Goal: Task Accomplishment & Management: Use online tool/utility

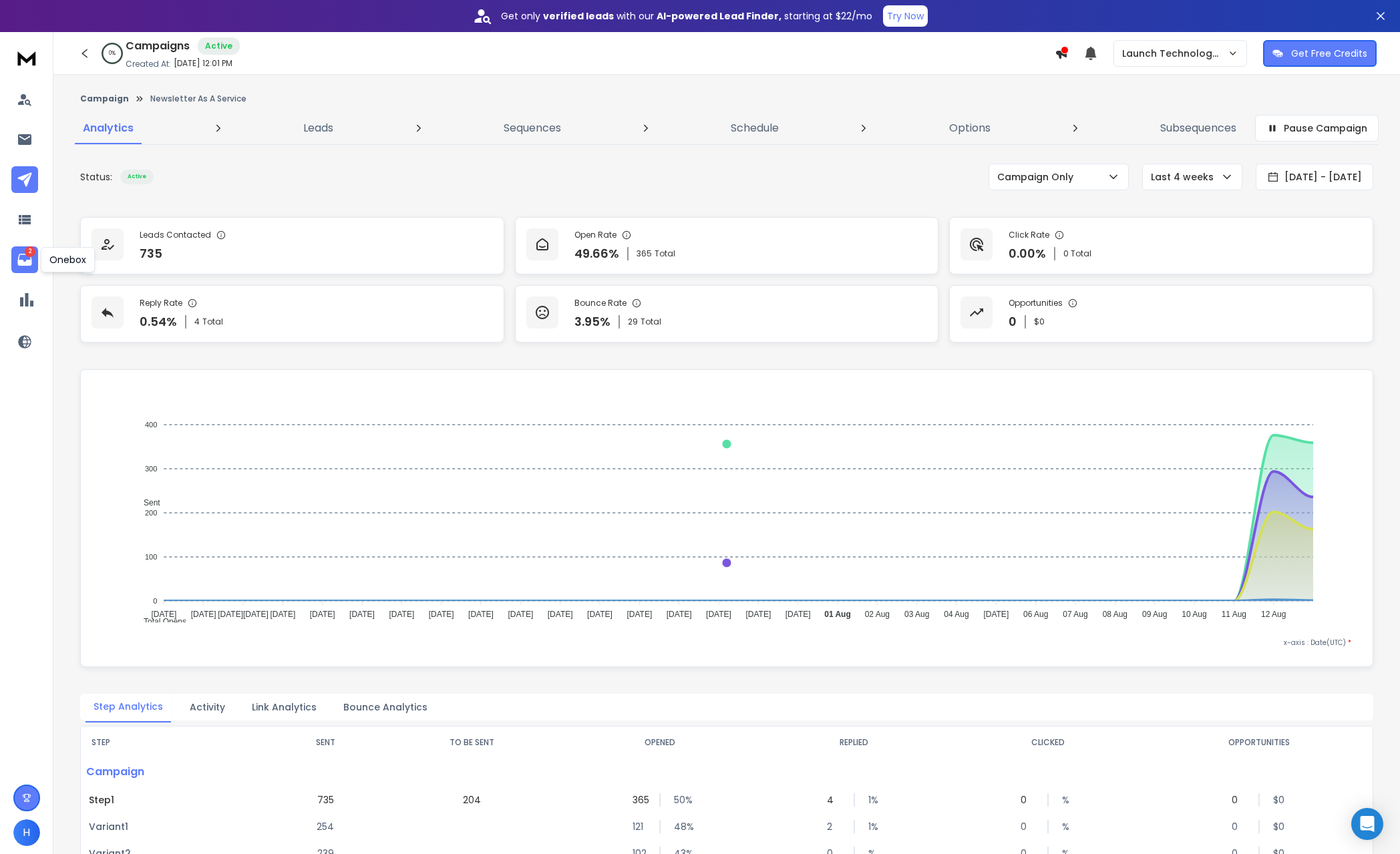
click at [18, 254] on icon at bounding box center [25, 260] width 16 height 16
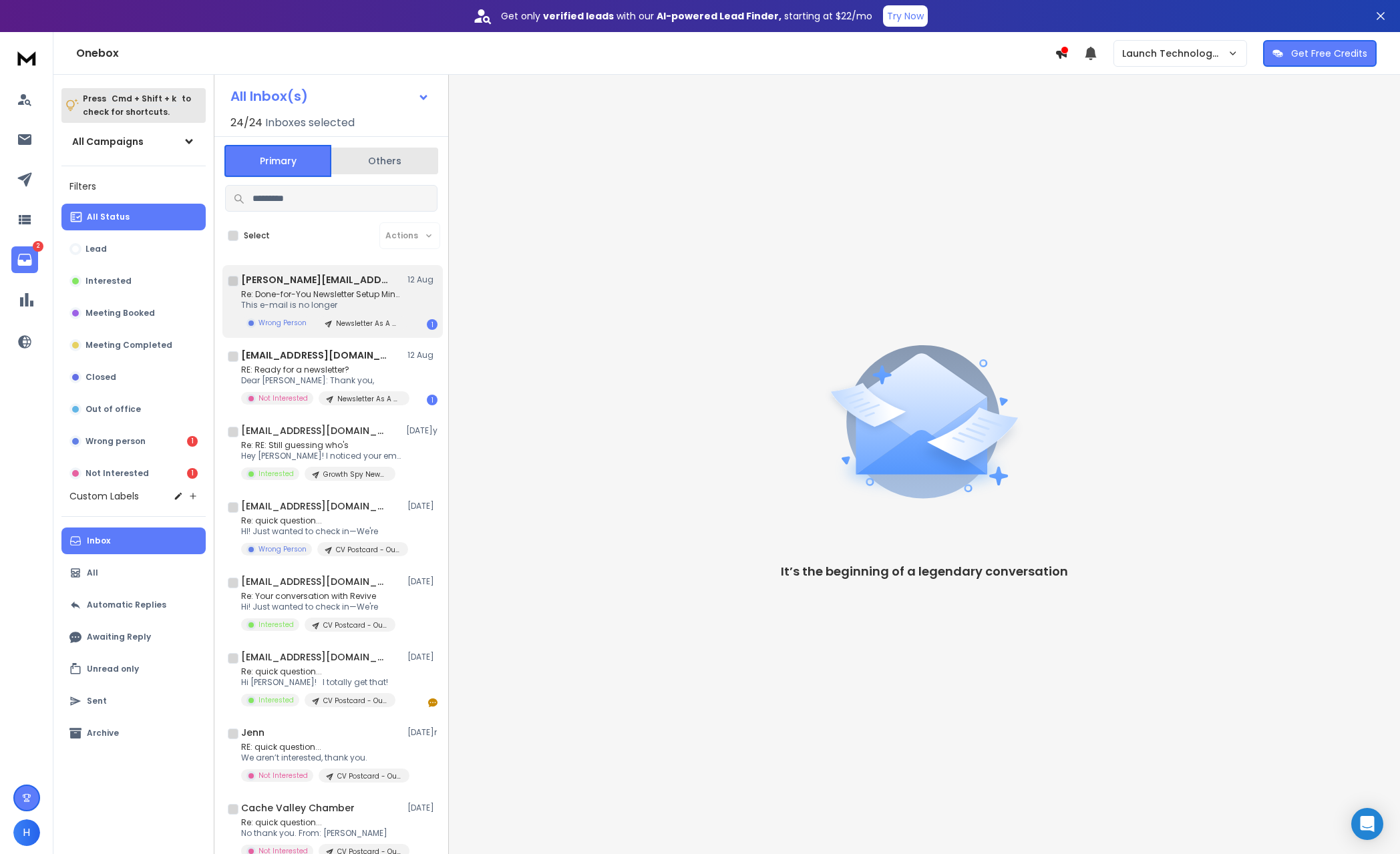
click at [317, 301] on p "This e-mail is no longer" at bounding box center [321, 305] width 161 height 11
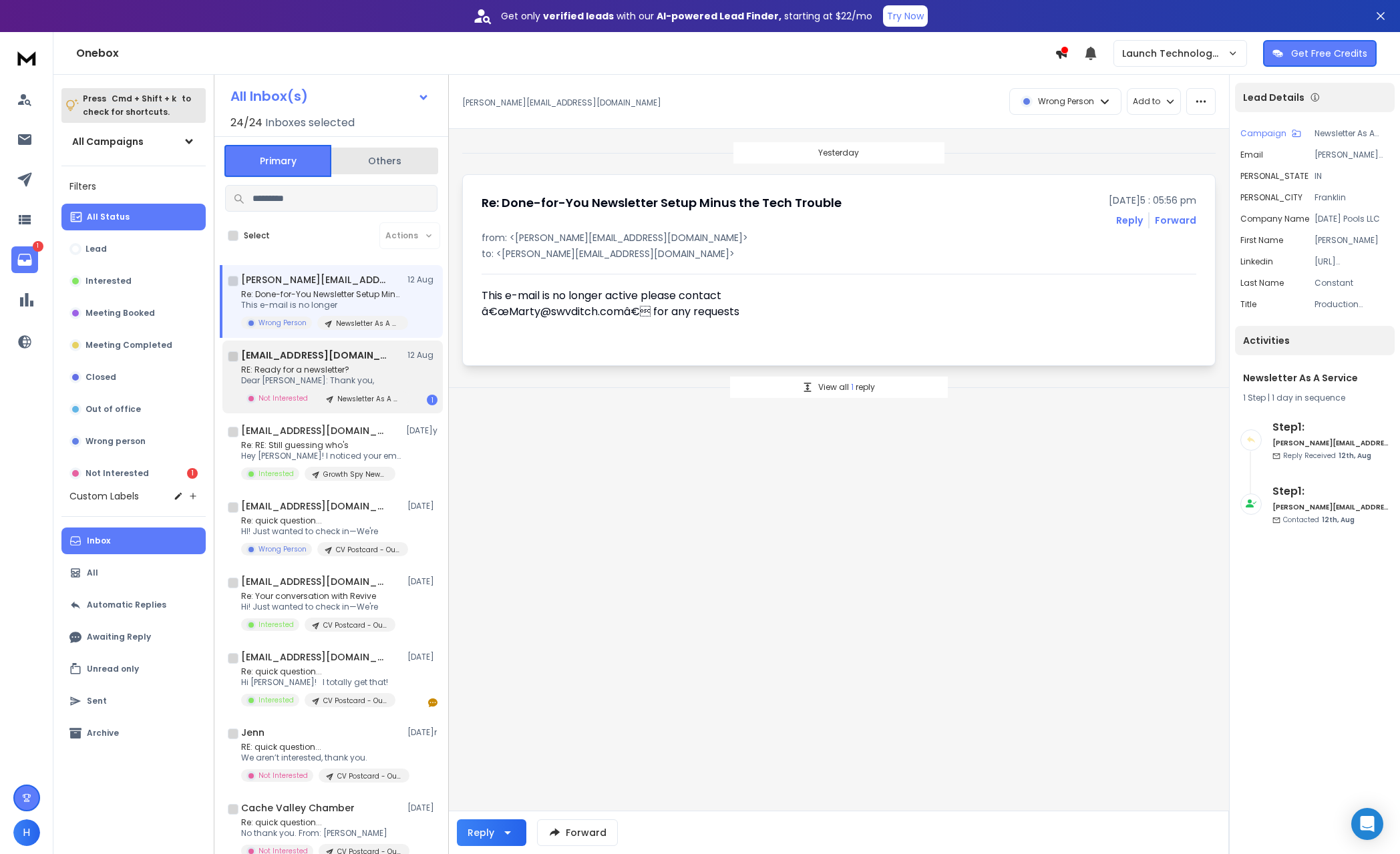
click at [318, 364] on div "jrrinck@jrrinck.com 12 Aug RE: Ready for a newsletter? Dear Ms. Kimber: Thank y…" at bounding box center [340, 377] width 197 height 57
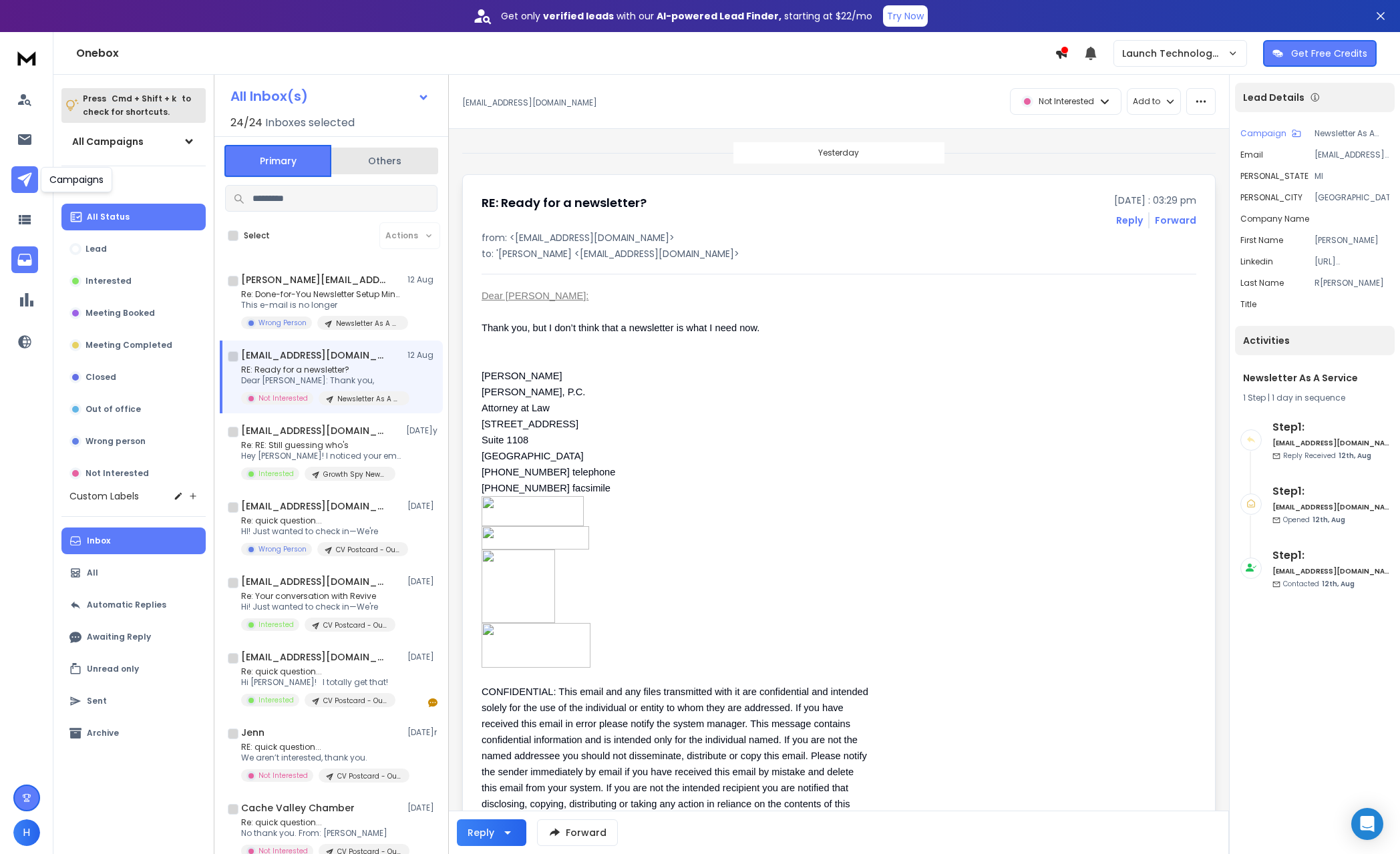
click at [23, 182] on icon at bounding box center [25, 180] width 16 height 16
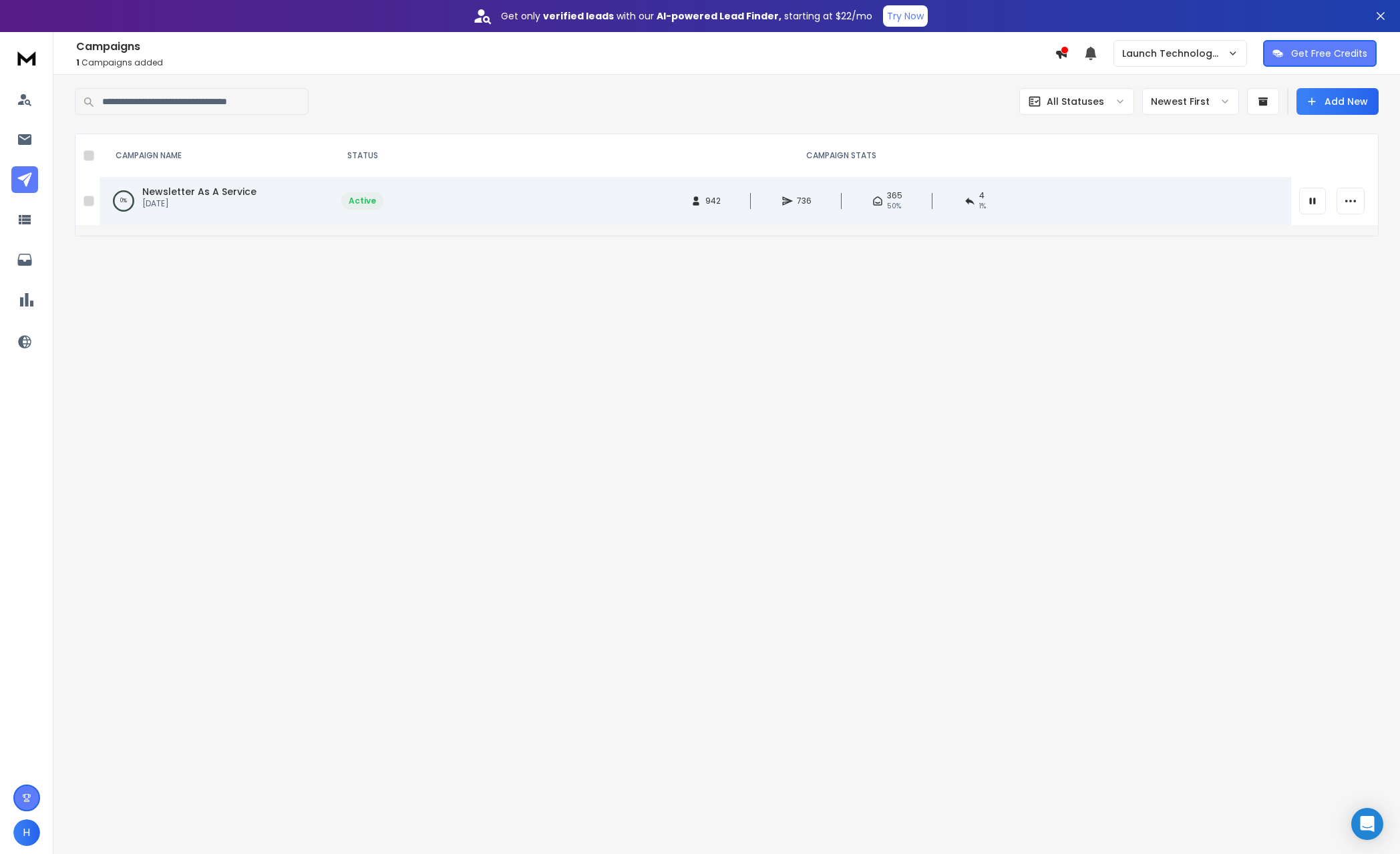
click at [241, 195] on span "Newsletter As A Service" at bounding box center [199, 192] width 114 height 13
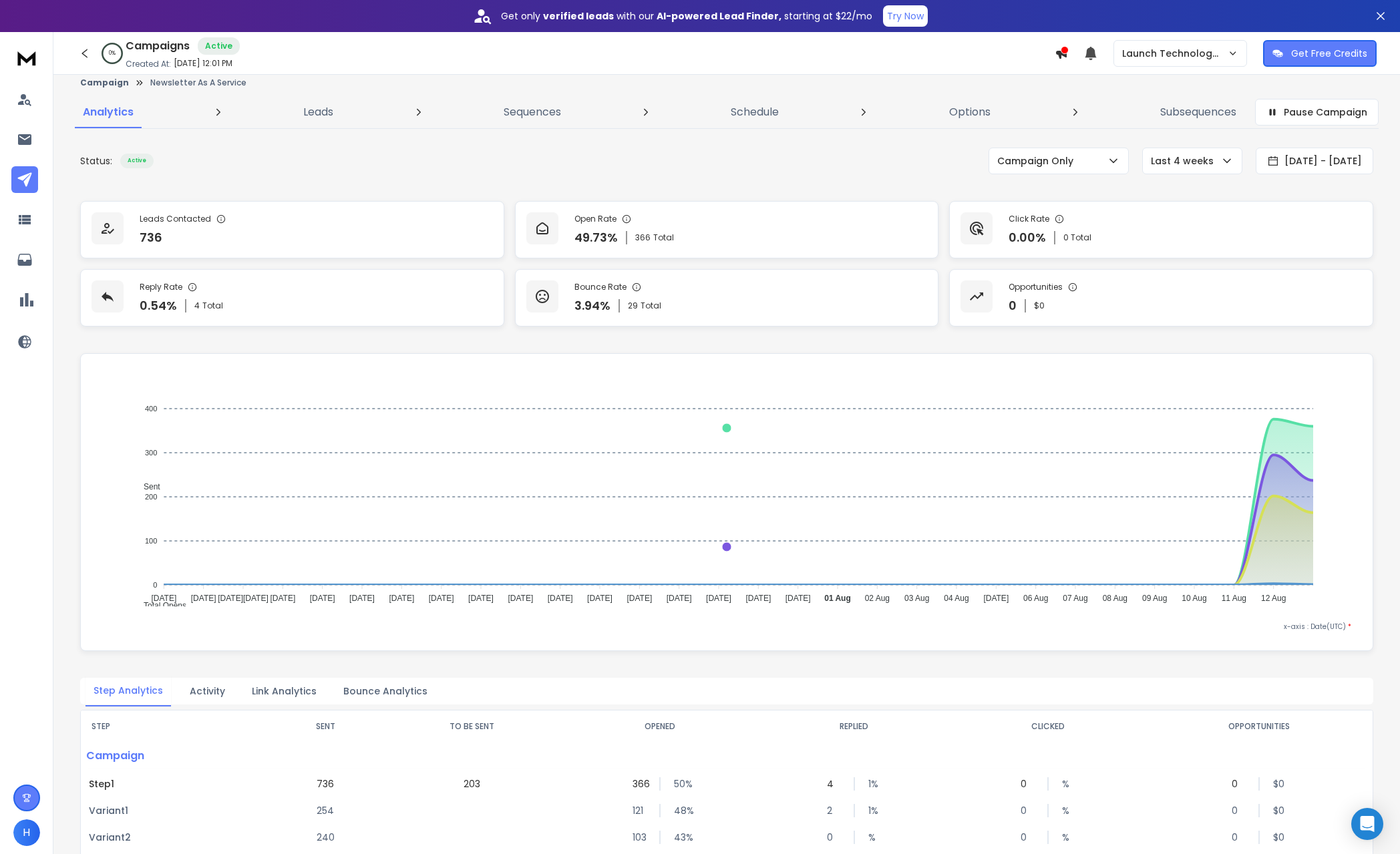
scroll to position [66, 0]
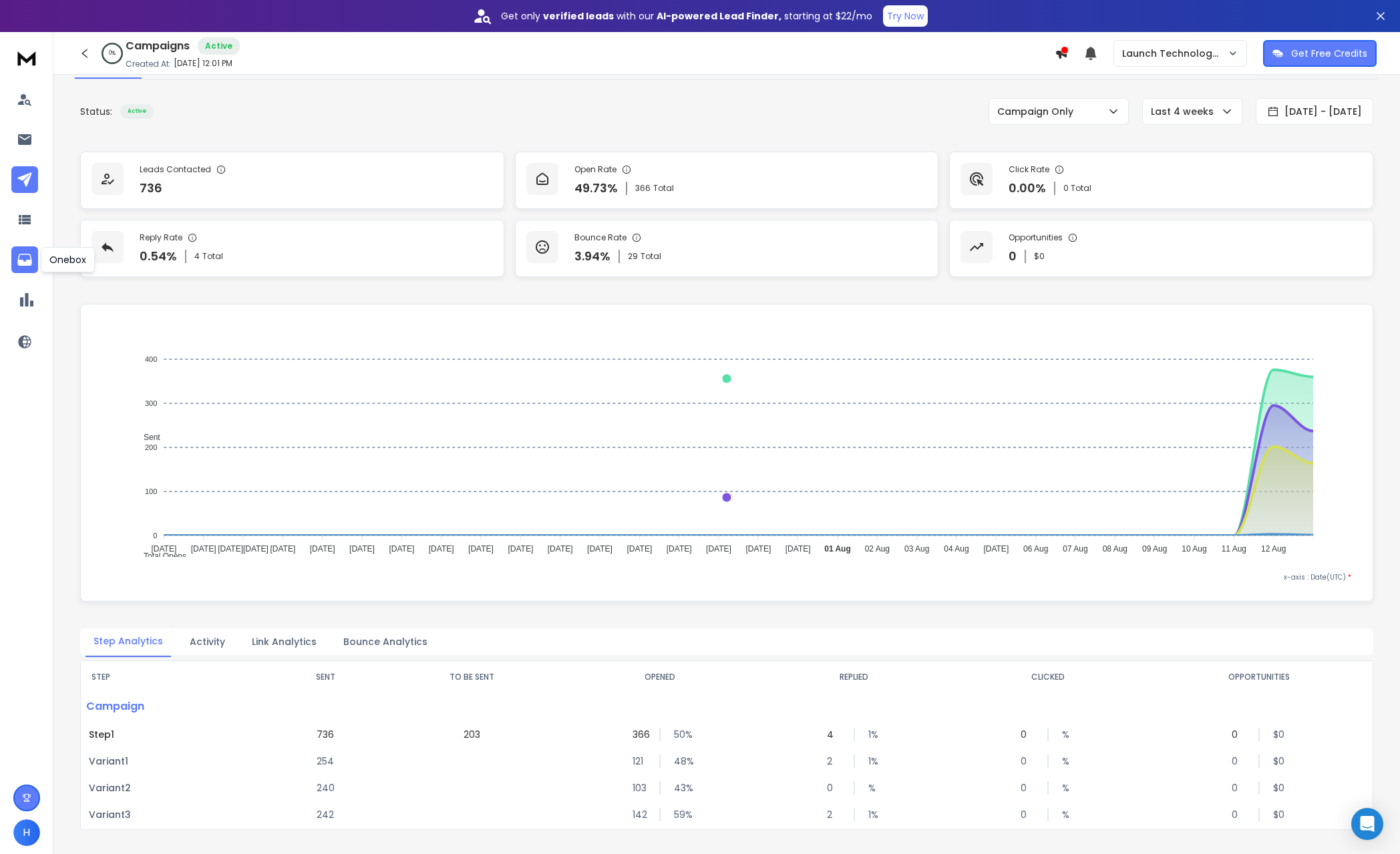
click at [18, 258] on icon at bounding box center [25, 260] width 16 height 16
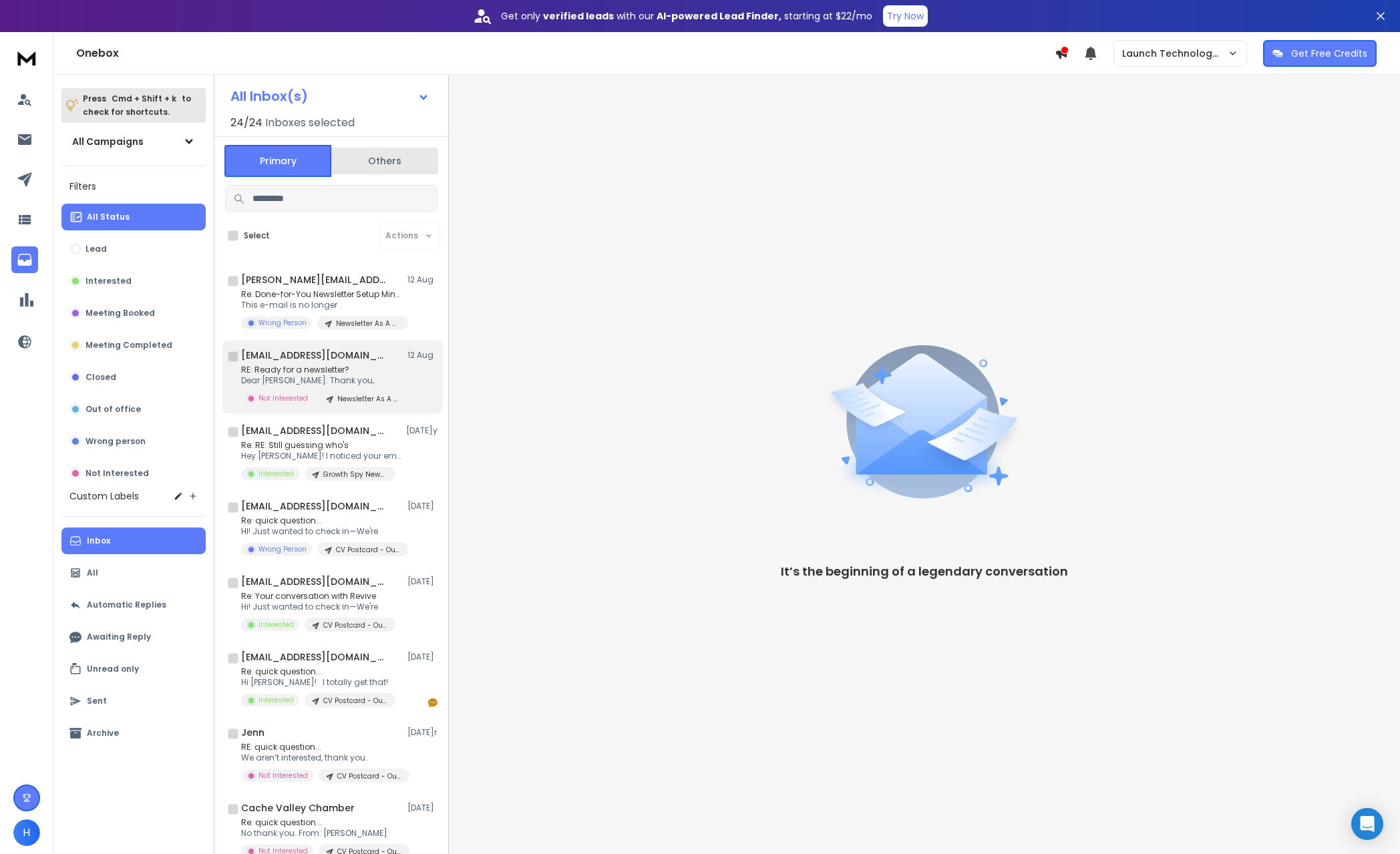
click at [308, 406] on div "jrrinck@jrrinck.com 12 Aug RE: Ready for a newsletter? Dear Ms. Kimber: Thank y…" at bounding box center [332, 376] width 221 height 73
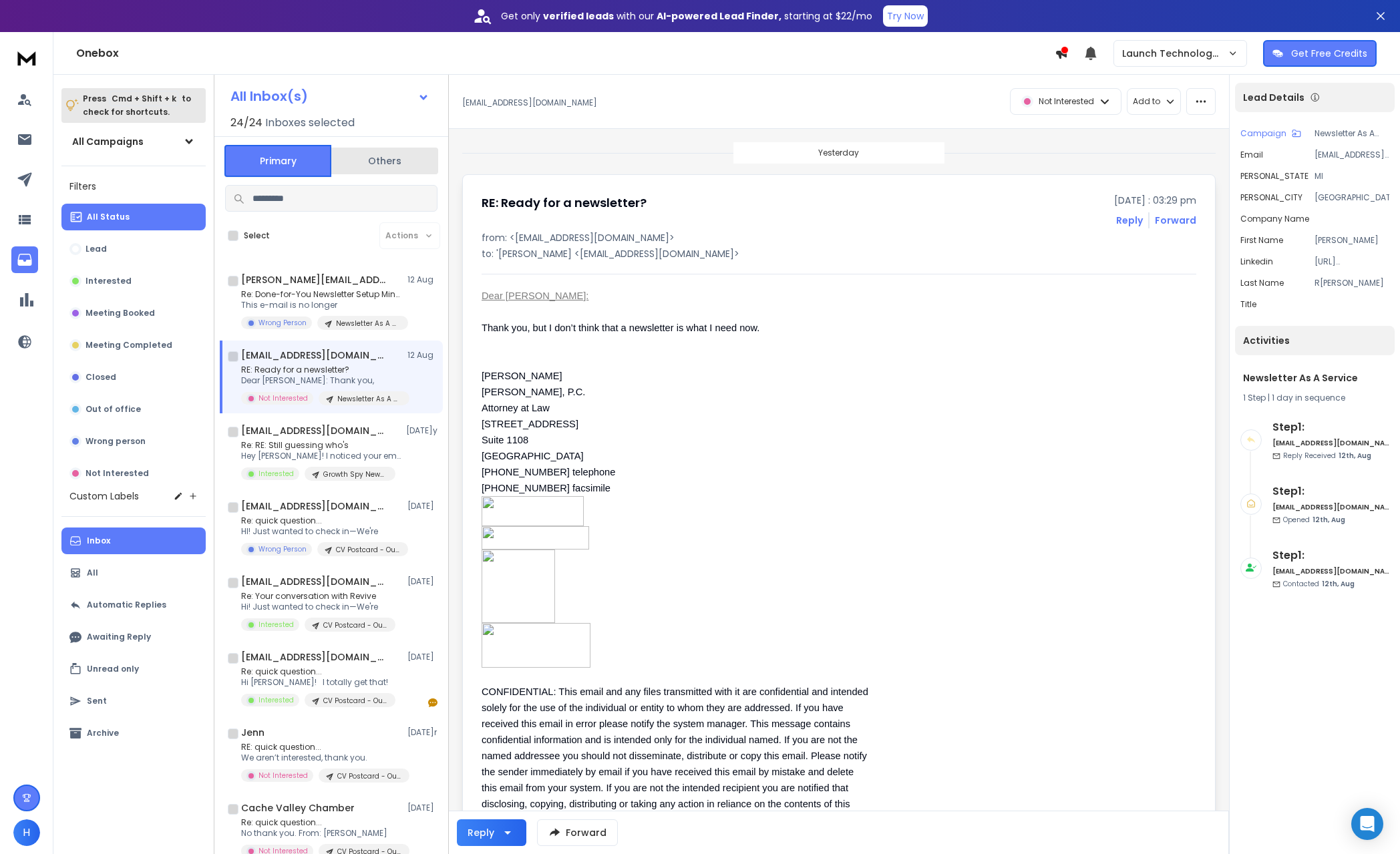
scroll to position [2, 0]
click at [1162, 101] on div "Add to" at bounding box center [1154, 102] width 53 height 25
click at [1197, 98] on icon "button" at bounding box center [1201, 101] width 12 height 12
